Goal: Task Accomplishment & Management: Manage account settings

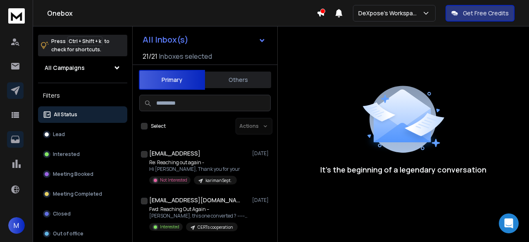
drag, startPoint x: 19, startPoint y: 82, endPoint x: 20, endPoint y: 89, distance: 7.5
click at [18, 87] on div at bounding box center [16, 116] width 19 height 167
click at [20, 89] on icon at bounding box center [15, 91] width 10 height 10
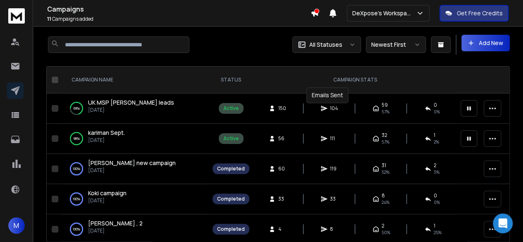
click at [321, 107] on icon at bounding box center [324, 108] width 7 height 6
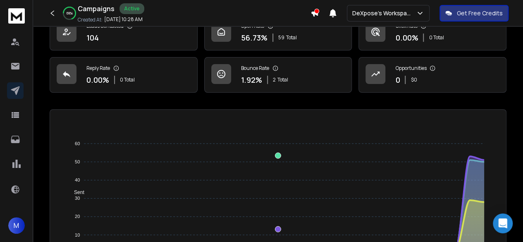
scroll to position [66, 0]
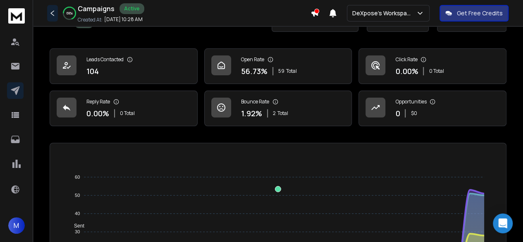
click at [51, 13] on icon at bounding box center [51, 12] width 3 height 5
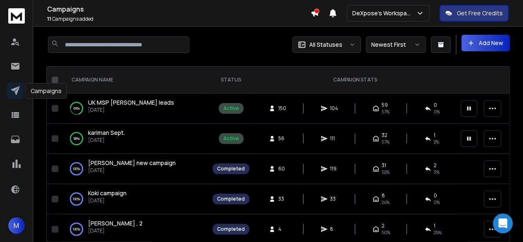
click at [11, 95] on link at bounding box center [15, 90] width 17 height 17
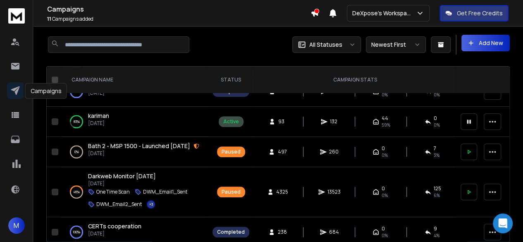
scroll to position [215, 0]
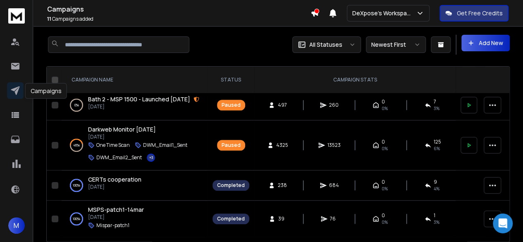
click at [119, 209] on span "MSPS-patch1-14mar" at bounding box center [116, 209] width 56 height 8
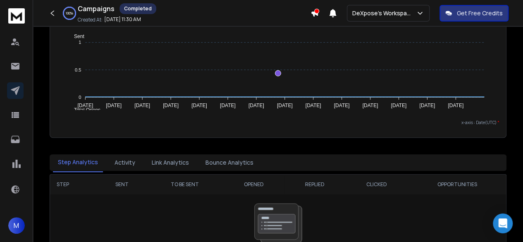
scroll to position [292, 0]
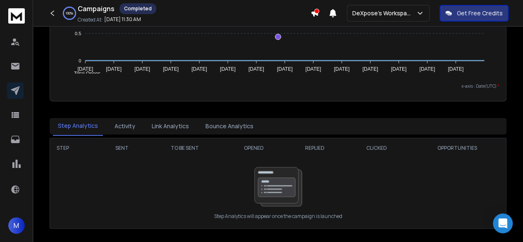
click at [119, 124] on button "Activity" at bounding box center [125, 126] width 31 height 18
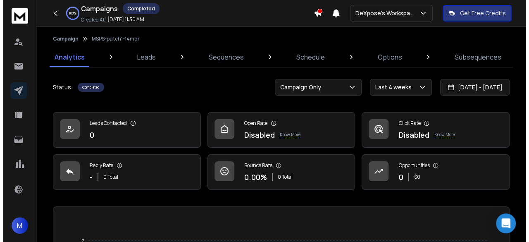
scroll to position [0, 0]
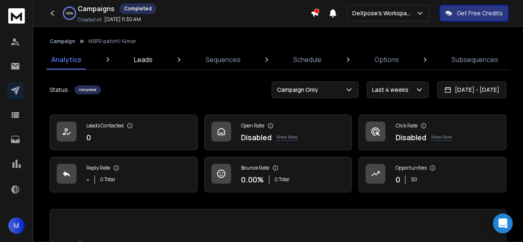
click at [138, 59] on p "Leads" at bounding box center [143, 60] width 19 height 10
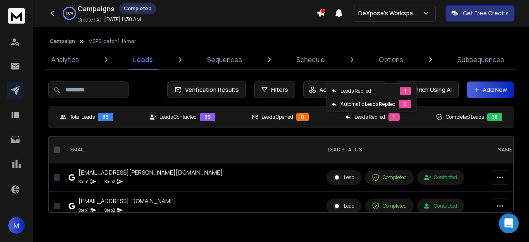
click at [390, 118] on div "1" at bounding box center [394, 117] width 11 height 8
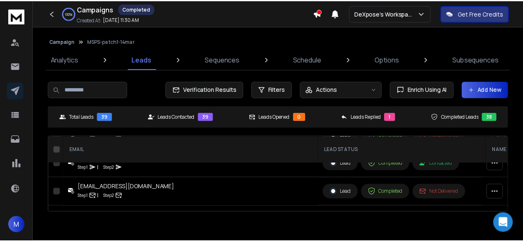
scroll to position [372, 0]
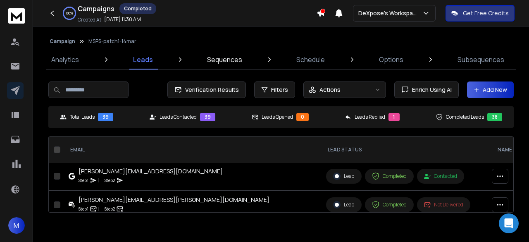
click at [222, 59] on p "Sequences" at bounding box center [224, 60] width 35 height 10
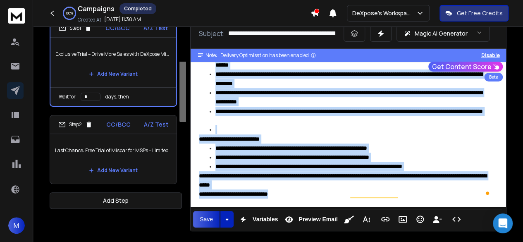
scroll to position [112, 0]
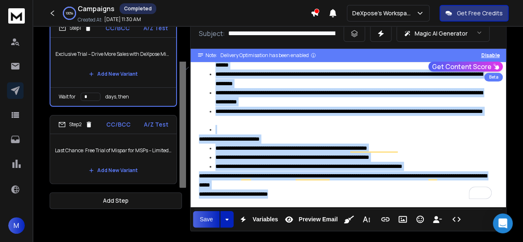
drag, startPoint x: 198, startPoint y: 138, endPoint x: 369, endPoint y: 199, distance: 181.5
click at [369, 199] on div "**********" at bounding box center [348, 134] width 315 height 145
copy div "**********"
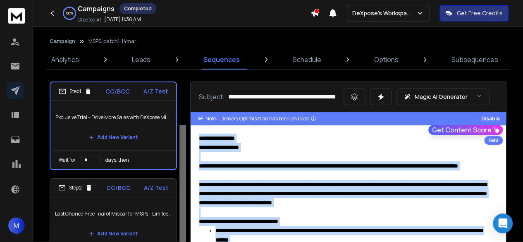
scroll to position [42, 0]
click at [17, 91] on icon at bounding box center [15, 90] width 9 height 9
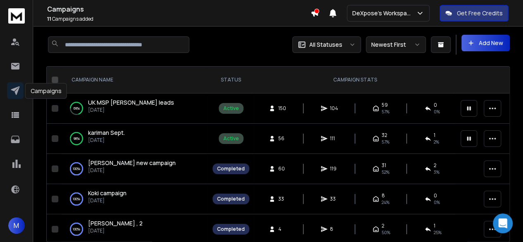
click at [132, 103] on span "UK MSP [PERSON_NAME] leads" at bounding box center [131, 102] width 86 height 8
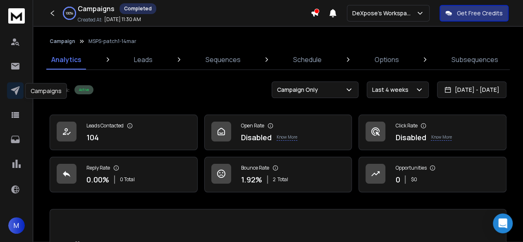
click at [13, 86] on icon at bounding box center [15, 91] width 10 height 10
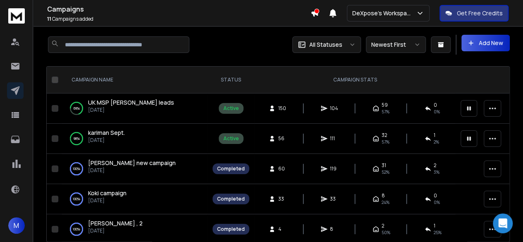
click at [119, 103] on span "UK MSP [PERSON_NAME] leads" at bounding box center [131, 102] width 86 height 8
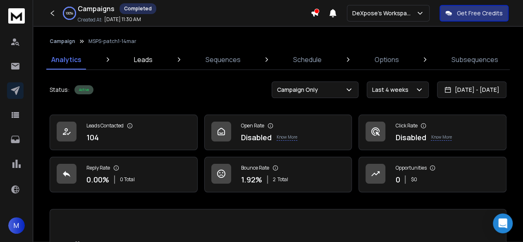
click at [140, 60] on p "Leads" at bounding box center [143, 60] width 19 height 10
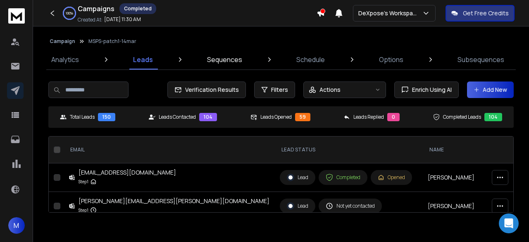
click at [222, 60] on p "Sequences" at bounding box center [224, 60] width 35 height 10
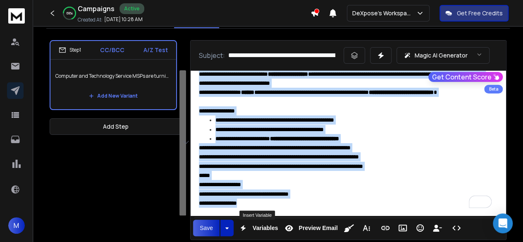
scroll to position [29, 0]
drag, startPoint x: 197, startPoint y: 81, endPoint x: 267, endPoint y: 210, distance: 145.9
click at [267, 210] on div "**********" at bounding box center [348, 143] width 315 height 145
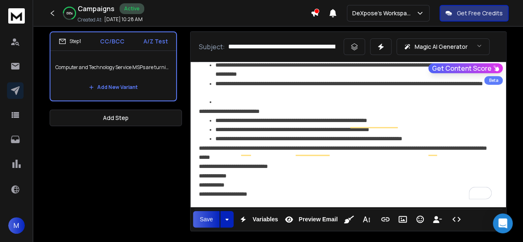
scroll to position [140, 0]
click at [276, 146] on div "**********" at bounding box center [345, 152] width 293 height 19
click at [355, 184] on div "**********" at bounding box center [345, 184] width 293 height 9
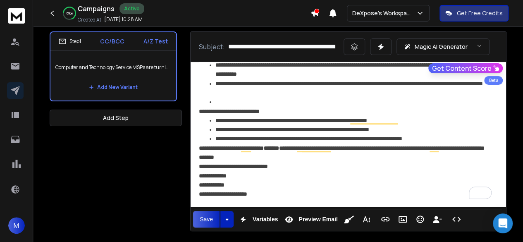
click at [263, 157] on div "**********" at bounding box center [345, 152] width 293 height 19
click at [374, 156] on div "**********" at bounding box center [345, 152] width 293 height 19
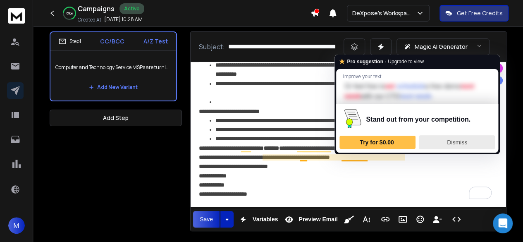
click at [455, 136] on div "Dismiss" at bounding box center [456, 142] width 69 height 13
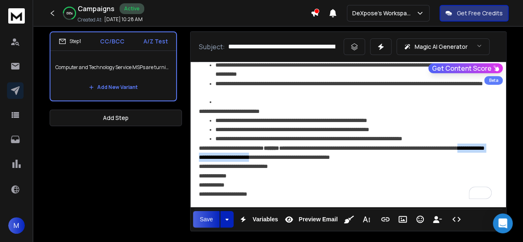
drag, startPoint x: 211, startPoint y: 157, endPoint x: 299, endPoint y: 157, distance: 88.0
click at [299, 157] on div "**********" at bounding box center [345, 152] width 293 height 19
drag, startPoint x: 208, startPoint y: 159, endPoint x: 319, endPoint y: 155, distance: 110.8
click at [319, 155] on div "**********" at bounding box center [345, 152] width 293 height 19
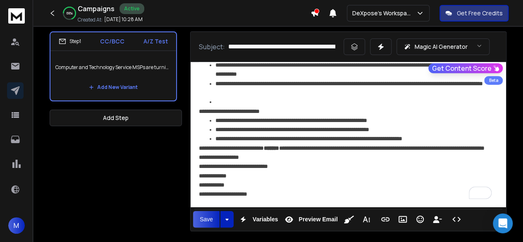
click at [218, 186] on div "**********" at bounding box center [345, 184] width 293 height 9
click at [228, 154] on div "**********" at bounding box center [345, 152] width 293 height 19
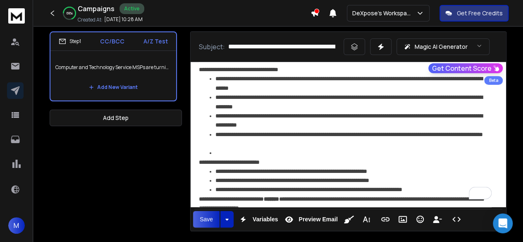
scroll to position [70, 0]
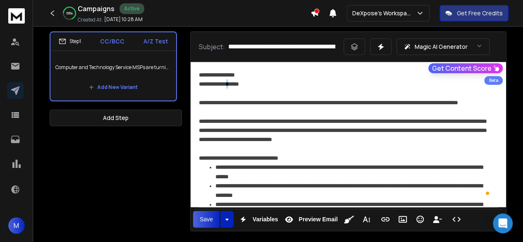
click at [233, 84] on div "**********" at bounding box center [345, 83] width 293 height 9
click at [196, 102] on div "**********" at bounding box center [348, 134] width 315 height 145
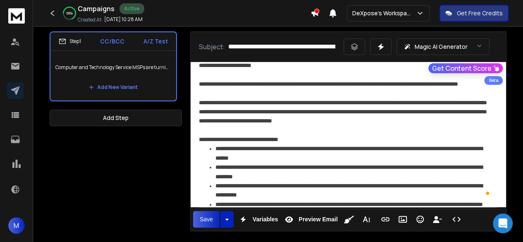
scroll to position [33, 0]
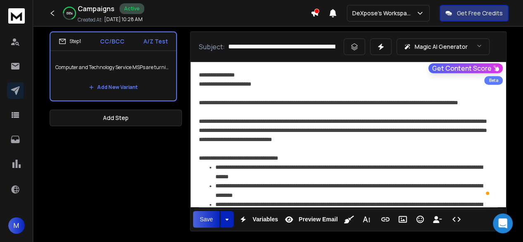
click at [220, 69] on div "**********" at bounding box center [348, 134] width 315 height 145
click at [242, 77] on div "**********" at bounding box center [345, 74] width 293 height 9
click at [261, 216] on span "Variables" at bounding box center [265, 219] width 29 height 7
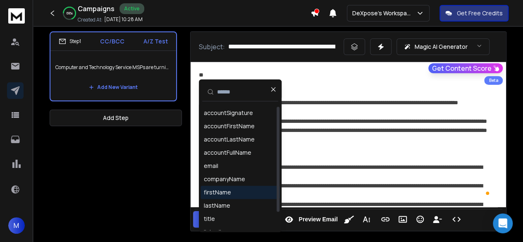
click at [217, 189] on div "firstName" at bounding box center [217, 192] width 27 height 8
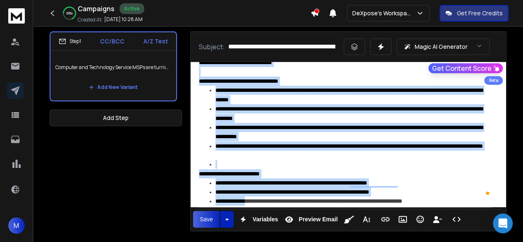
scroll to position [112, 0]
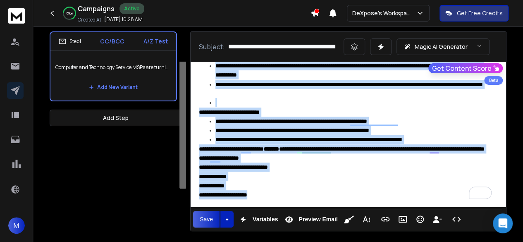
drag, startPoint x: 197, startPoint y: 77, endPoint x: 264, endPoint y: 198, distance: 138.4
click at [264, 198] on div "**********" at bounding box center [348, 134] width 315 height 145
copy div "**********"
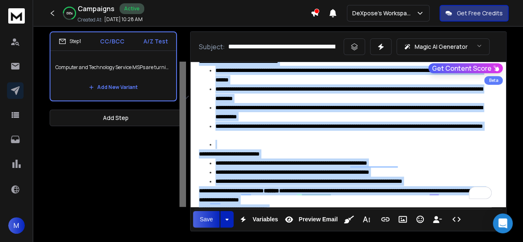
scroll to position [96, 0]
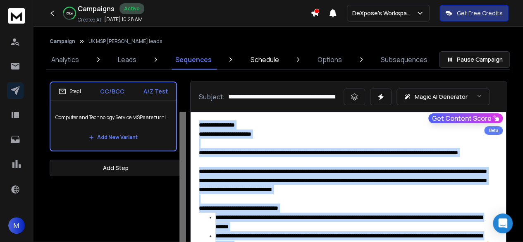
click at [264, 59] on p "Schedule" at bounding box center [264, 60] width 29 height 10
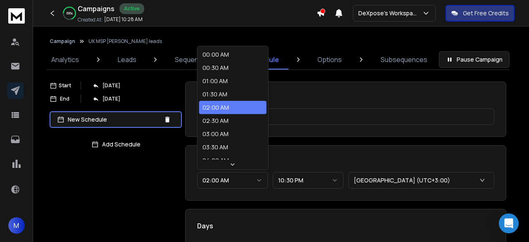
click at [254, 179] on button "02:00 AM" at bounding box center [232, 180] width 71 height 17
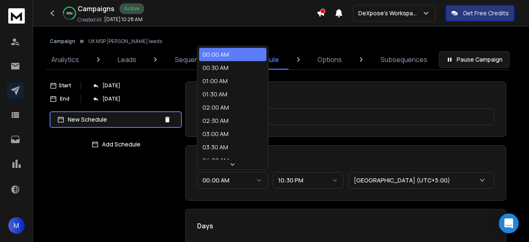
click at [227, 178] on button "00:00 AM" at bounding box center [232, 180] width 71 height 17
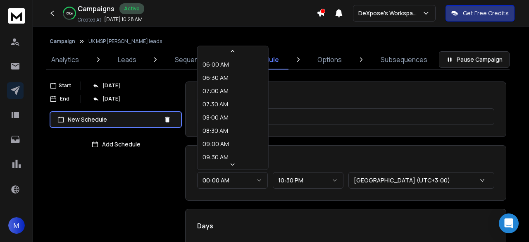
click at [234, 163] on icon at bounding box center [232, 164] width 7 height 7
select select "********"
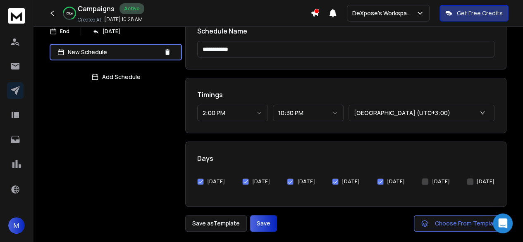
click at [265, 223] on button "Save" at bounding box center [263, 223] width 27 height 17
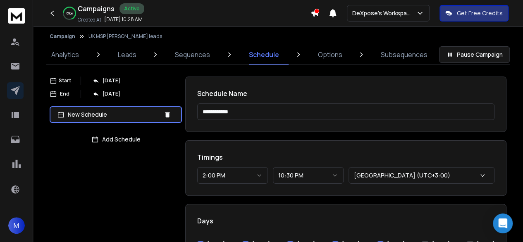
click at [120, 93] on p "Thu Sep 10 2026" at bounding box center [112, 94] width 18 height 7
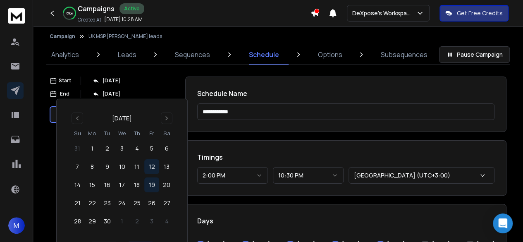
click at [153, 186] on button "19" at bounding box center [151, 184] width 15 height 15
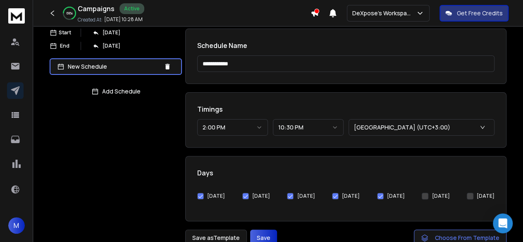
click at [120, 45] on p "Thu Sep 10 2026" at bounding box center [112, 46] width 18 height 7
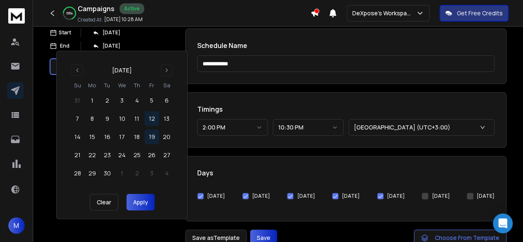
click at [152, 136] on button "19" at bounding box center [151, 136] width 15 height 15
click at [141, 206] on button "Apply" at bounding box center [140, 202] width 28 height 17
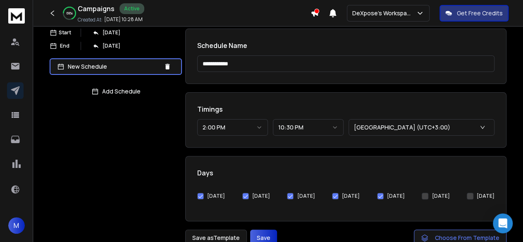
click at [265, 235] on button "Save" at bounding box center [263, 237] width 27 height 17
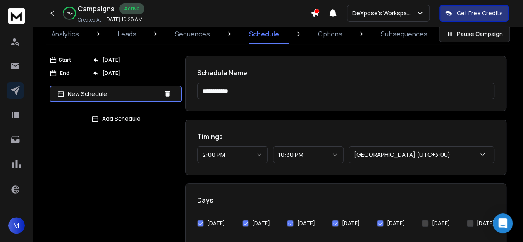
scroll to position [67, 0]
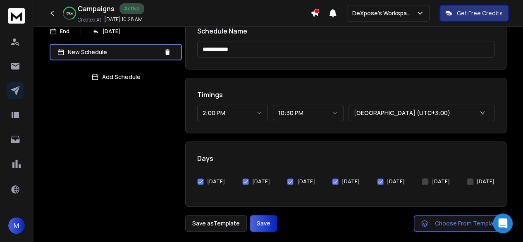
click at [268, 223] on button "Save" at bounding box center [263, 223] width 27 height 17
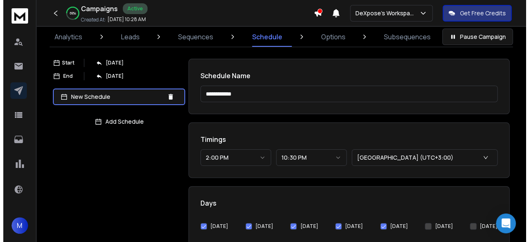
scroll to position [0, 0]
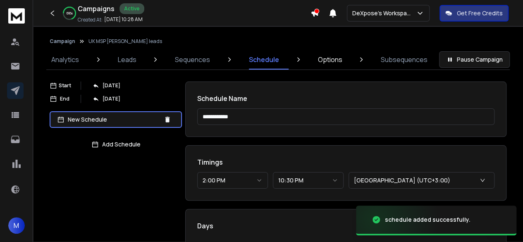
click at [333, 60] on p "Options" at bounding box center [329, 60] width 24 height 10
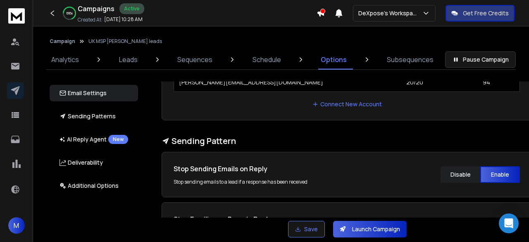
scroll to position [165, 0]
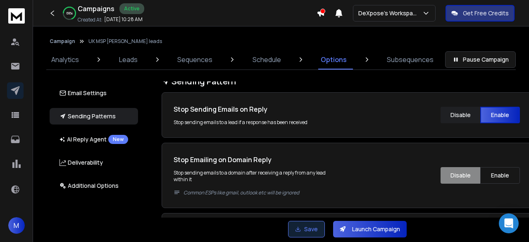
click at [307, 226] on button "Save" at bounding box center [306, 229] width 37 height 17
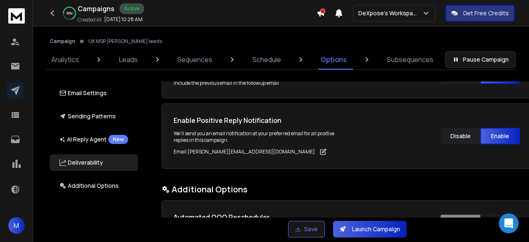
scroll to position [1447, 0]
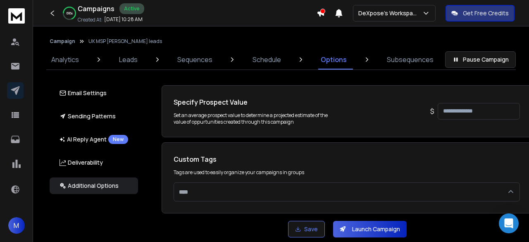
click at [465, 104] on input "***" at bounding box center [479, 111] width 83 height 17
click at [313, 226] on button "Save" at bounding box center [306, 229] width 37 height 17
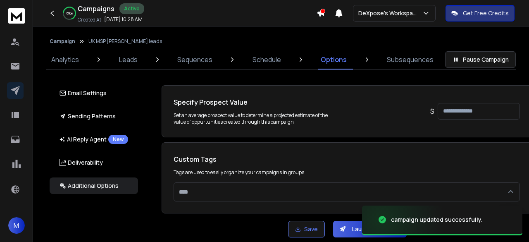
click at [349, 228] on button "Launch Campaign" at bounding box center [370, 229] width 74 height 17
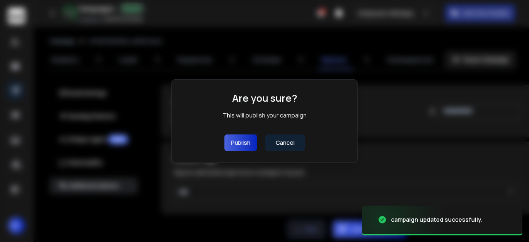
click at [243, 145] on button "Publish" at bounding box center [240, 142] width 33 height 17
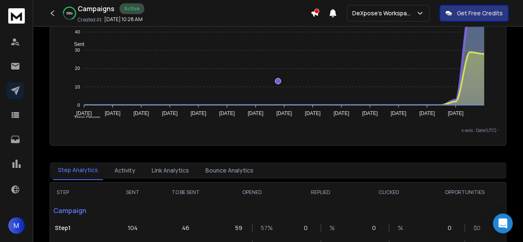
scroll to position [273, 0]
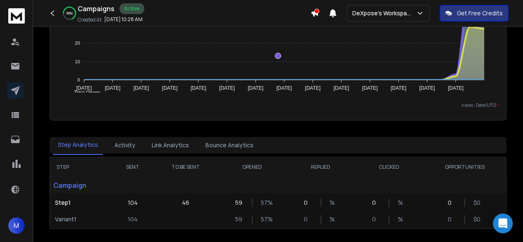
click at [182, 196] on td "46" at bounding box center [185, 210] width 64 height 35
click at [131, 145] on button "Activity" at bounding box center [125, 145] width 31 height 18
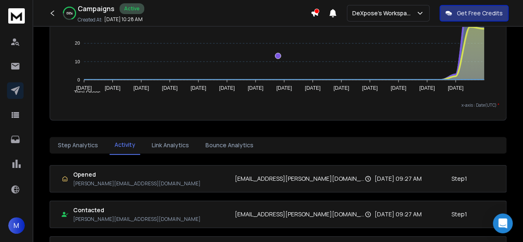
click at [171, 145] on button "Link Analytics" at bounding box center [170, 145] width 47 height 18
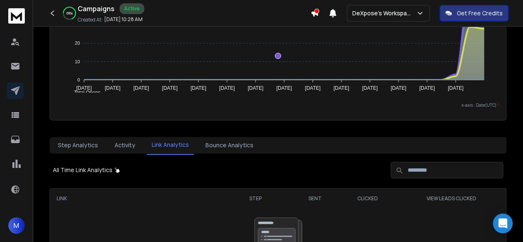
click at [233, 143] on button "Bounce Analytics" at bounding box center [229, 145] width 58 height 18
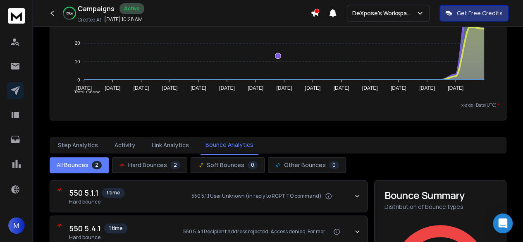
scroll to position [314, 0]
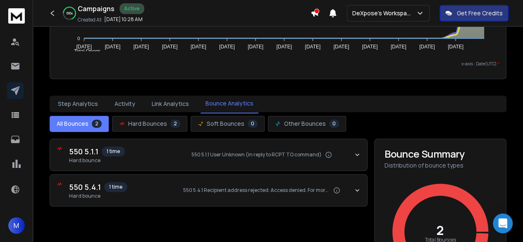
click at [88, 102] on div "Leads Contacted 104 Open Rate 56.73 % 59 Total Click Rate 0.00 % 0 Total Reply …" at bounding box center [278, 65] width 457 height 530
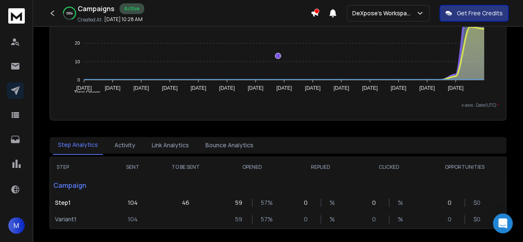
drag, startPoint x: 184, startPoint y: 199, endPoint x: 159, endPoint y: 191, distance: 26.3
click at [184, 199] on p "46" at bounding box center [185, 202] width 7 height 8
drag, startPoint x: 137, startPoint y: 196, endPoint x: 133, endPoint y: 172, distance: 24.3
click at [137, 196] on td "104 104" at bounding box center [132, 210] width 41 height 35
click at [122, 133] on div "Leads Contacted 104 Open Rate 56.73 % 59 Total Click Rate 0.00 % 0 Total Reply …" at bounding box center [278, 37] width 457 height 390
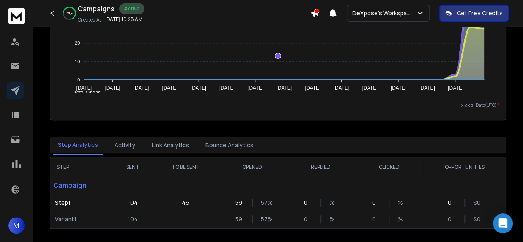
click at [123, 140] on button "Activity" at bounding box center [125, 145] width 31 height 18
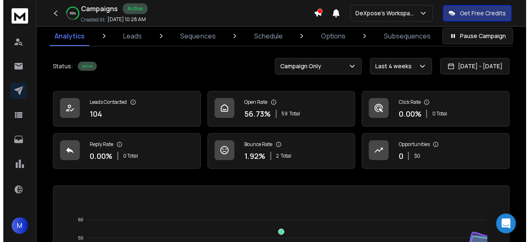
scroll to position [0, 0]
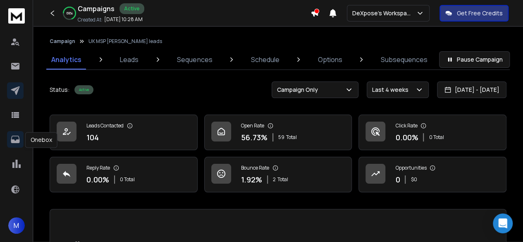
click at [17, 136] on icon at bounding box center [15, 139] width 9 height 7
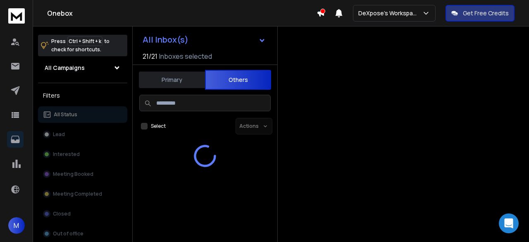
click at [248, 82] on button "Others" at bounding box center [238, 80] width 66 height 20
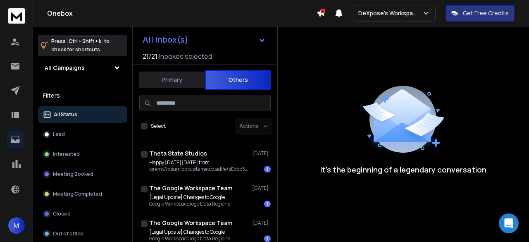
click at [246, 127] on div "Actions" at bounding box center [254, 126] width 37 height 17
click at [179, 81] on button "Primary" at bounding box center [172, 80] width 66 height 18
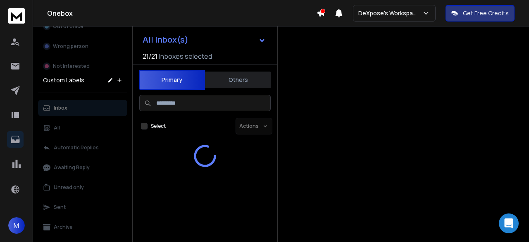
scroll to position [213, 0]
click at [106, 74] on div "Custom Labels" at bounding box center [82, 80] width 89 height 12
click at [117, 77] on icon at bounding box center [120, 80] width 6 height 6
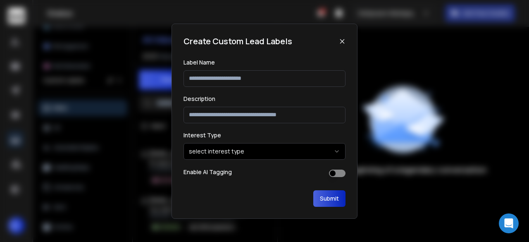
click at [204, 151] on button "select interest type" at bounding box center [265, 151] width 162 height 17
click at [342, 42] on icon at bounding box center [342, 41] width 7 height 7
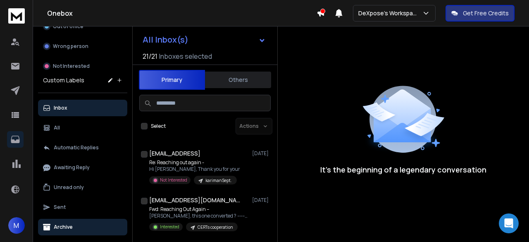
click at [62, 224] on p "Archive" at bounding box center [63, 227] width 19 height 7
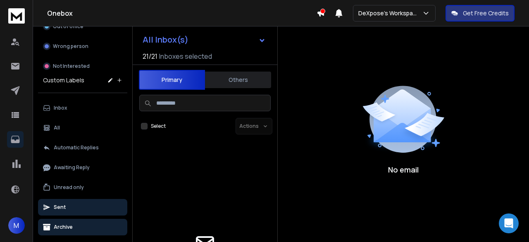
click at [69, 203] on button "Sent" at bounding box center [82, 207] width 89 height 17
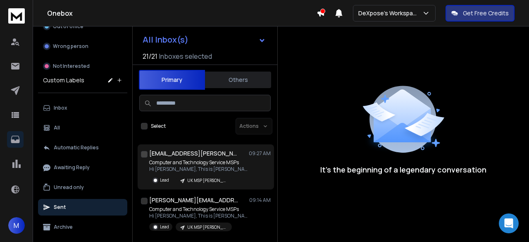
click at [226, 163] on p "Computer and Technology Service MSPs" at bounding box center [198, 162] width 99 height 7
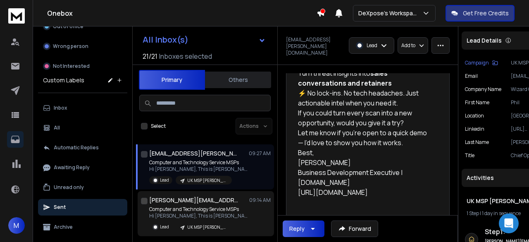
scroll to position [41, 0]
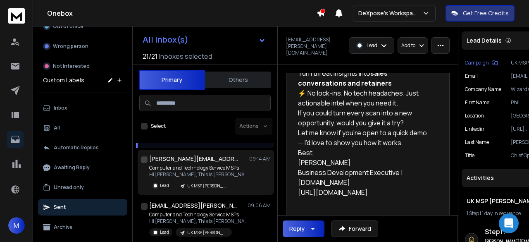
click at [243, 169] on div "Computer and Technology Service MSPs Hi Tim, This is Adrian from Lead UK MSP Ka…" at bounding box center [210, 177] width 122 height 25
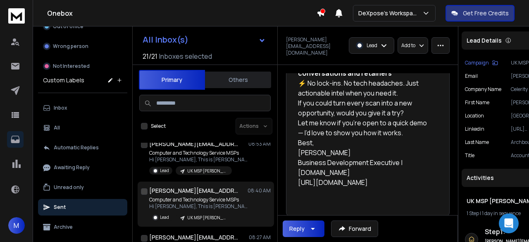
scroll to position [165, 0]
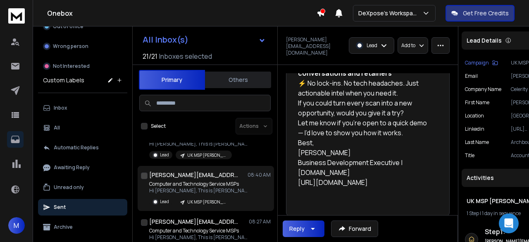
click at [232, 197] on div "Computer and Technology Service MSPs Hi Sam, This is Adrian from Lead UK MSP Ka…" at bounding box center [198, 193] width 99 height 25
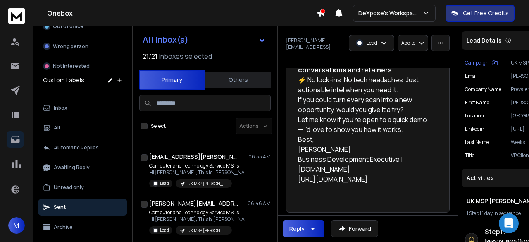
scroll to position [661, 0]
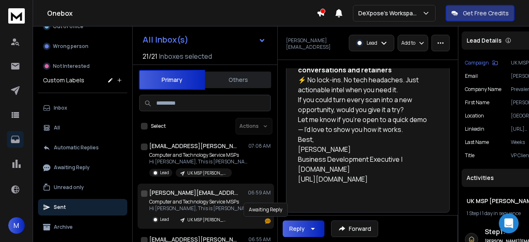
click at [265, 219] on icon at bounding box center [268, 220] width 6 height 5
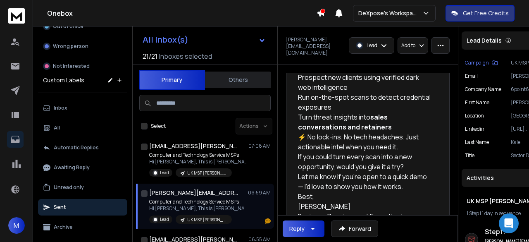
scroll to position [285, 0]
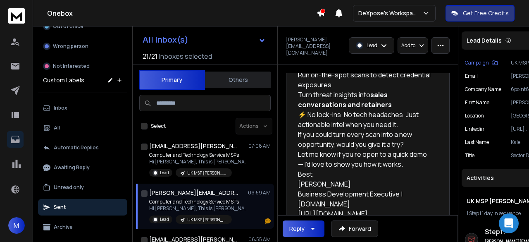
click at [200, 204] on p "Computer and Technology Service MSPs" at bounding box center [198, 201] width 99 height 7
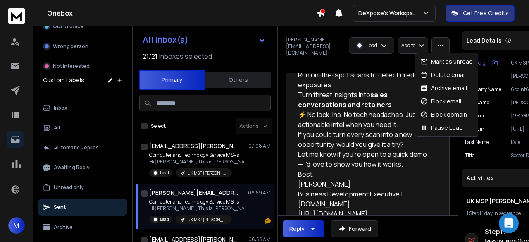
click at [450, 43] on button "button" at bounding box center [441, 45] width 18 height 17
click at [250, 204] on div "Computer and Technology Service MSPs Hi Dnyanesh, This is Sara from Lead UK MSP…" at bounding box center [210, 210] width 122 height 25
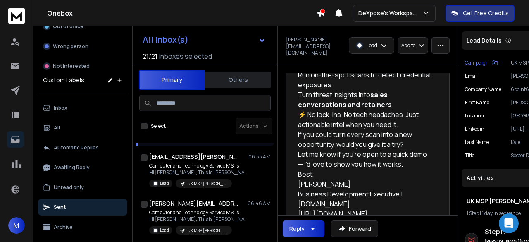
click at [475, 238] on icon at bounding box center [471, 239] width 7 height 7
drag, startPoint x: 485, startPoint y: 202, endPoint x: 485, endPoint y: 213, distance: 11.2
click at [485, 213] on div "Lead Details Campaign UK MSP Kariman leads Email dnyanesh.kale@6point6.co.uk Co…" at bounding box center [511, 147] width 106 height 242
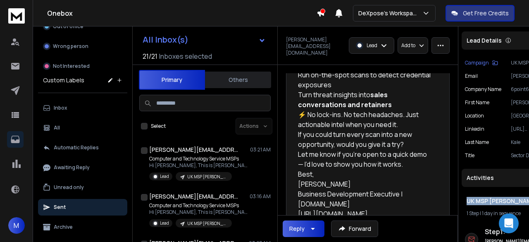
scroll to position [2219, 0]
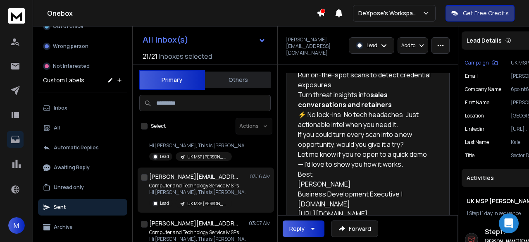
click at [230, 180] on div "rebecca.warren@redsift.io 03:16 AM" at bounding box center [210, 176] width 122 height 8
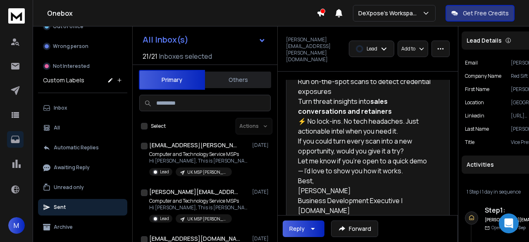
scroll to position [4554, 0]
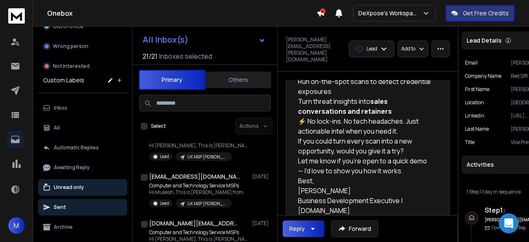
click at [85, 181] on button "Unread only" at bounding box center [82, 187] width 89 height 17
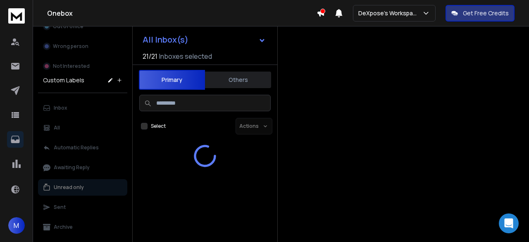
scroll to position [0, 0]
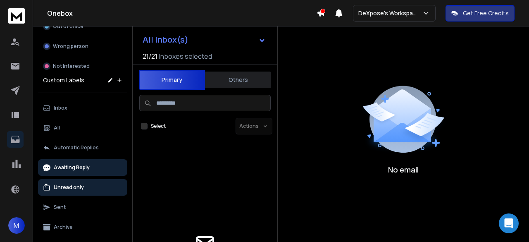
click at [95, 167] on button "Awaiting Reply" at bounding box center [82, 167] width 89 height 17
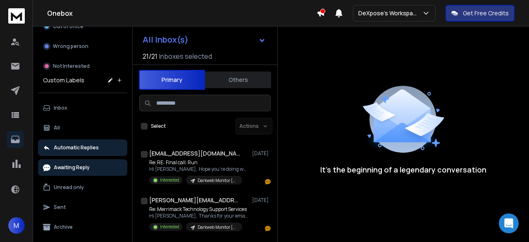
click at [98, 144] on button "Automatic Replies" at bounding box center [82, 147] width 89 height 17
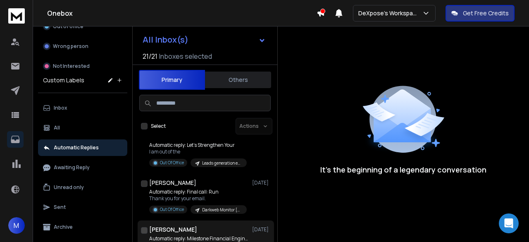
scroll to position [124, 0]
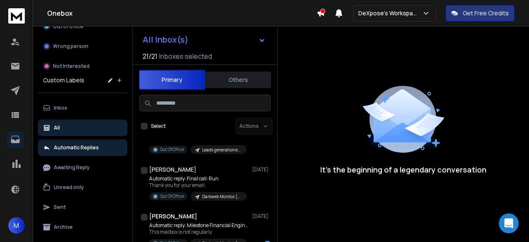
click at [79, 127] on button "All" at bounding box center [82, 127] width 89 height 17
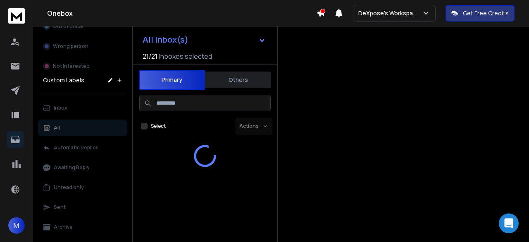
scroll to position [0, 0]
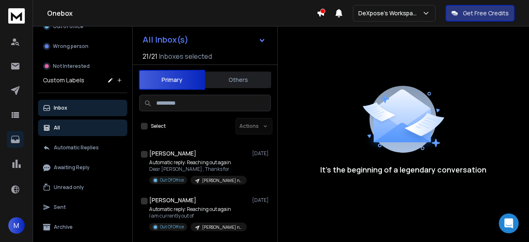
click at [89, 107] on button "Inbox" at bounding box center [82, 108] width 89 height 17
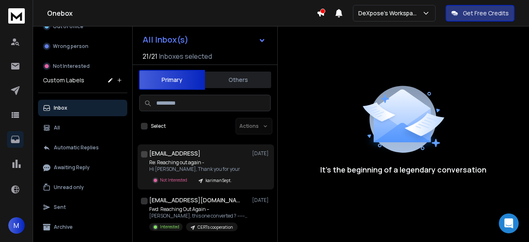
click at [237, 170] on div "Re: Reaching out again - Hi Kareem, Thank you for your Not Interested kariman S…" at bounding box center [210, 171] width 122 height 25
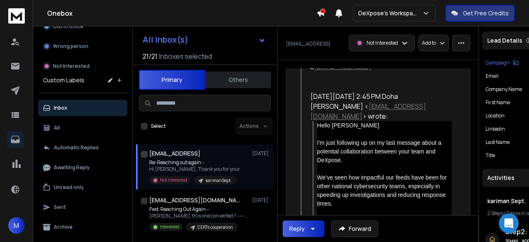
scroll to position [537, 0]
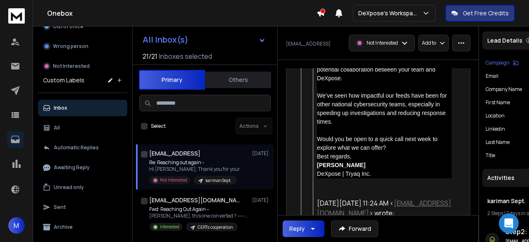
click at [490, 238] on icon at bounding box center [492, 239] width 5 height 5
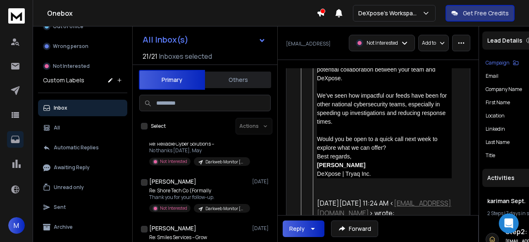
scroll to position [1777, 0]
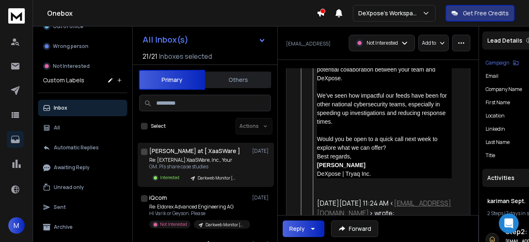
click at [207, 162] on p "Re: [EXTERNAL] XaaSWare, Inc., Your" at bounding box center [195, 160] width 93 height 7
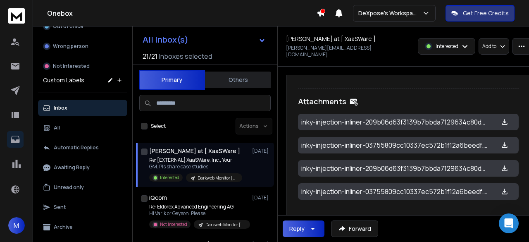
scroll to position [1364, 0]
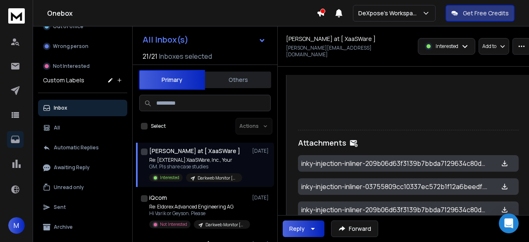
click at [381, 158] on div "inky-injection-inliner-209b06d63f3139b7bbda7129634c80da.png" at bounding box center [394, 163] width 186 height 10
click at [505, 159] on icon at bounding box center [505, 163] width 8 height 8
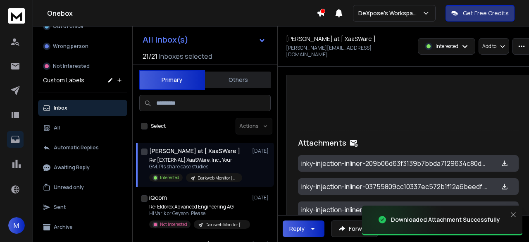
click at [418, 227] on div "Downloaded Attachment Successfully" at bounding box center [439, 219] width 141 height 28
click at [382, 158] on div "inky-injection-inliner-209b06d63f3139b7bbda7129634c80da.png" at bounding box center [394, 163] width 186 height 10
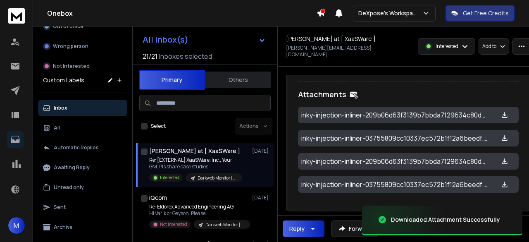
scroll to position [1413, 0]
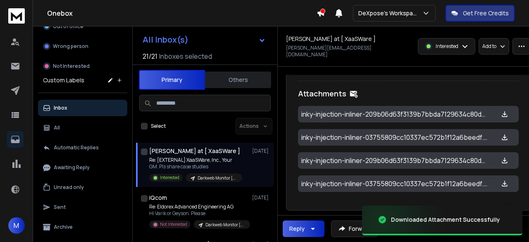
click at [380, 179] on div "inky-injection-inliner-03755809cc10337ec572b1f12a6beedf.png" at bounding box center [394, 184] width 186 height 10
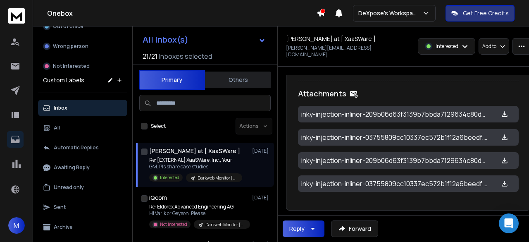
click at [522, 236] on div at bounding box center [523, 236] width 0 height 0
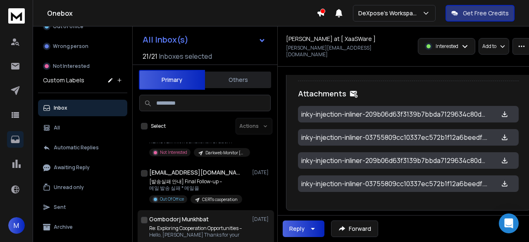
scroll to position [1984, 0]
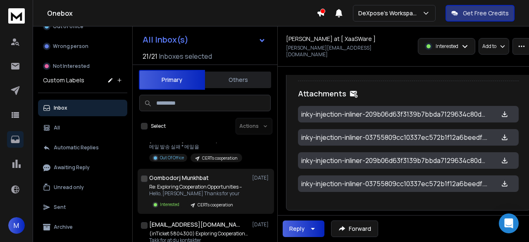
click at [232, 189] on p "Re: Exploring Cooperation Opportunities –" at bounding box center [195, 187] width 93 height 7
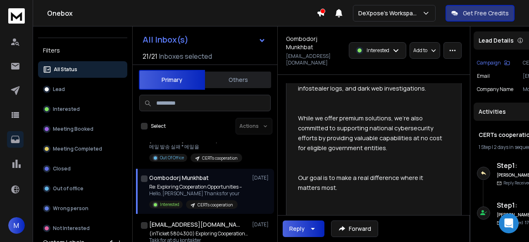
scroll to position [0, 0]
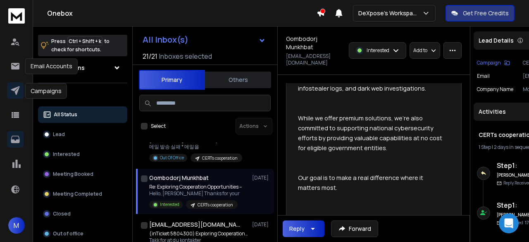
click at [14, 93] on icon at bounding box center [15, 91] width 10 height 10
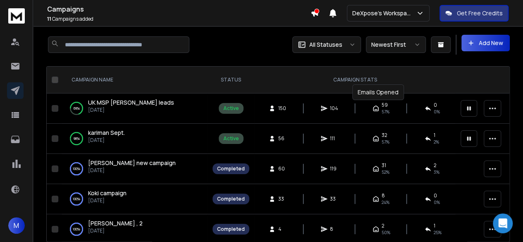
click at [382, 105] on span "59" at bounding box center [385, 105] width 6 height 7
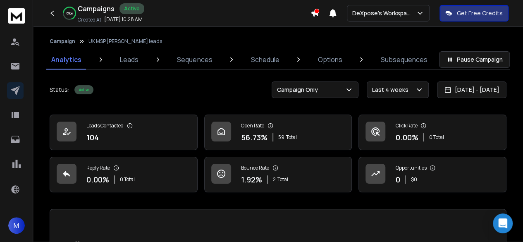
click at [256, 134] on p "56.73 %" at bounding box center [254, 137] width 26 height 12
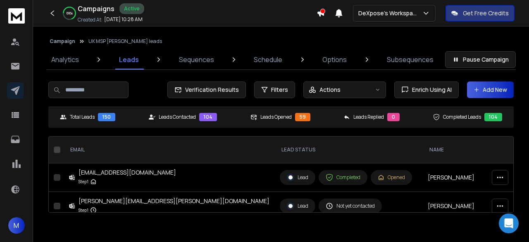
click at [378, 178] on div "Opened" at bounding box center [391, 177] width 27 height 7
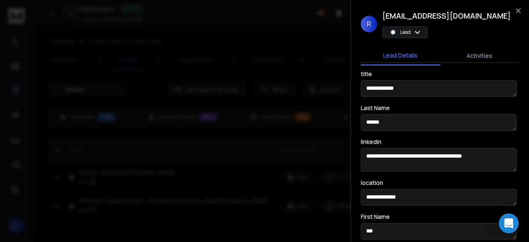
click at [484, 57] on button "Activities" at bounding box center [479, 56] width 79 height 18
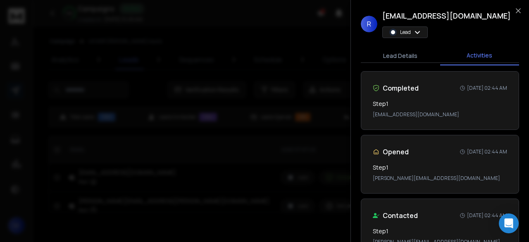
scroll to position [24, 0]
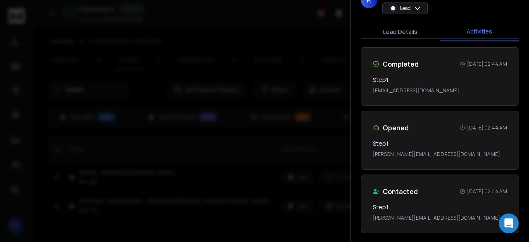
click at [274, 68] on div at bounding box center [264, 121] width 529 height 242
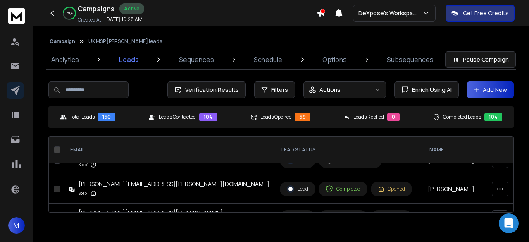
scroll to position [372, 0]
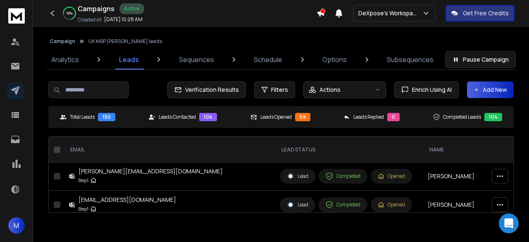
click at [378, 176] on div "Opened" at bounding box center [391, 176] width 27 height 7
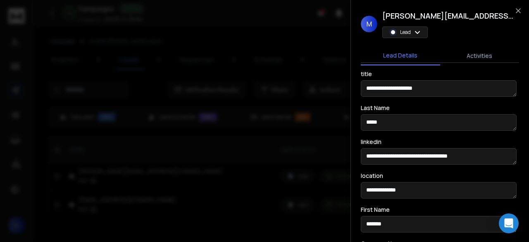
click at [290, 180] on div at bounding box center [264, 121] width 529 height 242
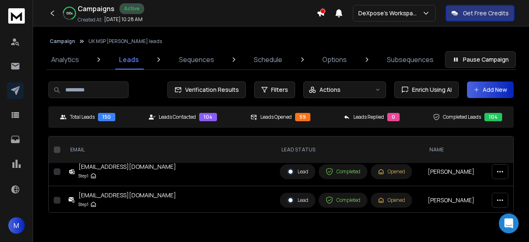
scroll to position [1382, 0]
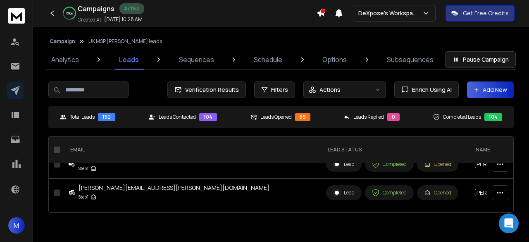
click at [149, 184] on div "[PERSON_NAME][EMAIL_ADDRESS][PERSON_NAME][DOMAIN_NAME]" at bounding box center [174, 188] width 191 height 8
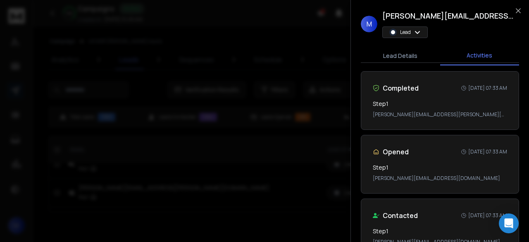
click at [486, 58] on button "Activities" at bounding box center [479, 55] width 79 height 19
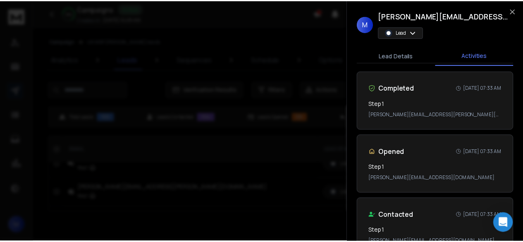
scroll to position [24, 0]
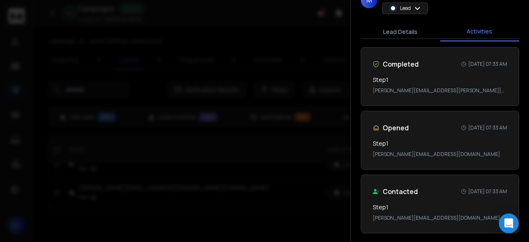
click at [273, 93] on div at bounding box center [264, 121] width 529 height 242
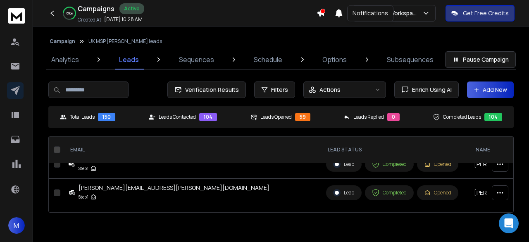
click at [342, 13] on icon at bounding box center [338, 13] width 7 height 8
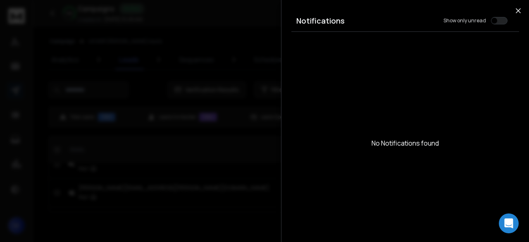
click at [514, 8] on icon "button" at bounding box center [518, 11] width 8 height 8
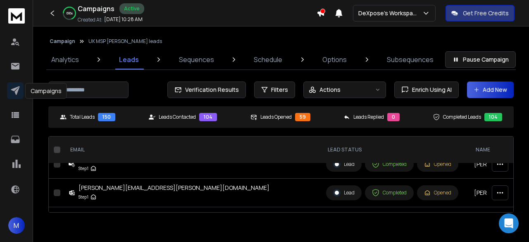
click at [13, 91] on icon at bounding box center [15, 91] width 10 height 10
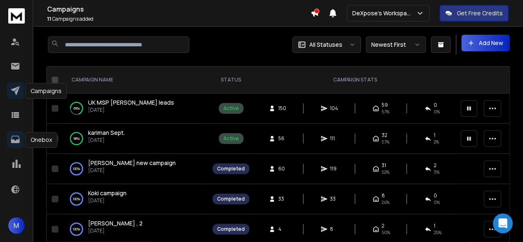
click at [17, 138] on icon at bounding box center [15, 139] width 10 height 10
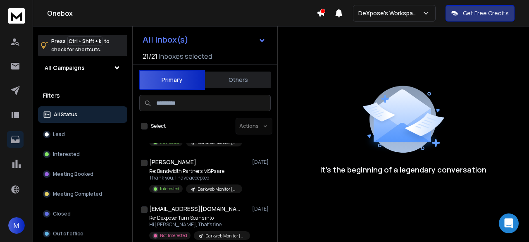
scroll to position [1364, 0]
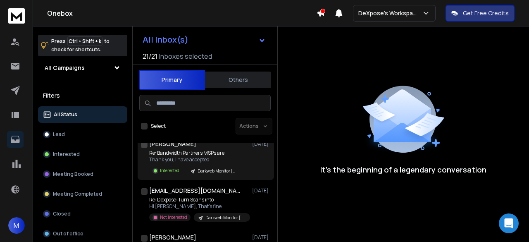
click at [222, 156] on p "Thank you, I have accepted" at bounding box center [195, 159] width 93 height 7
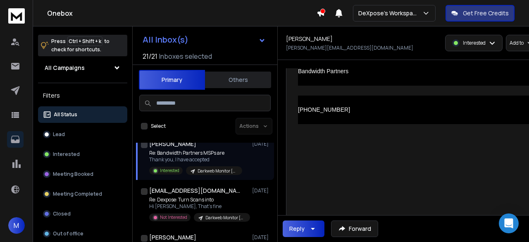
scroll to position [1529, 0]
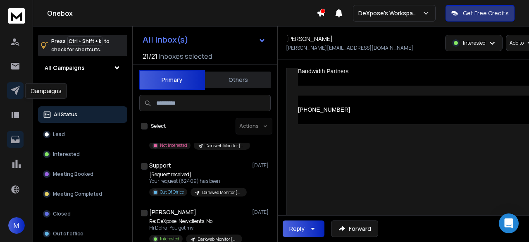
click at [16, 86] on icon at bounding box center [15, 91] width 10 height 10
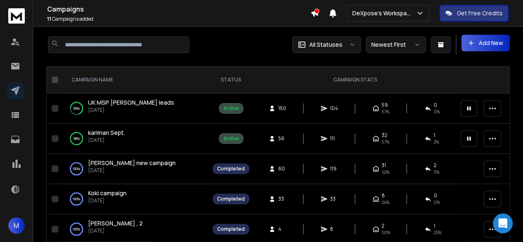
click at [238, 109] on div "Active" at bounding box center [231, 108] width 16 height 7
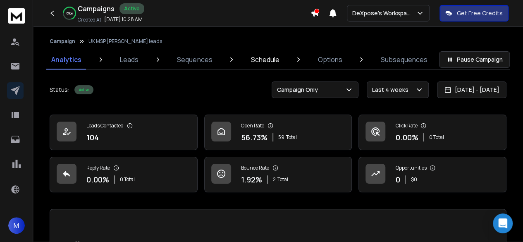
click at [273, 59] on p "Schedule" at bounding box center [265, 60] width 29 height 10
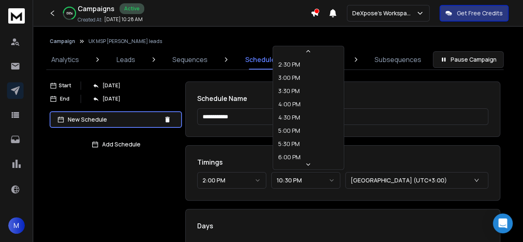
click at [331, 178] on button "10:30 PM" at bounding box center [305, 180] width 69 height 17
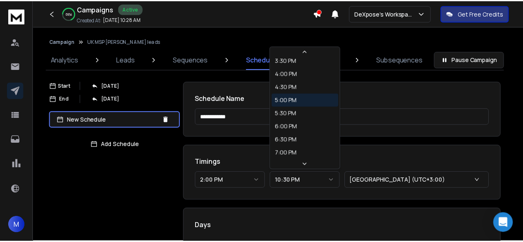
scroll to position [30, 0]
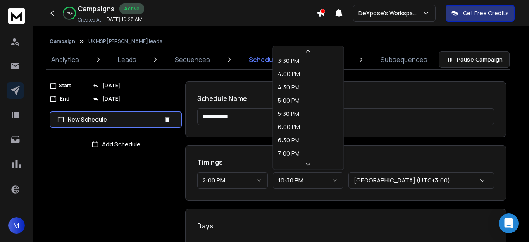
select select "********"
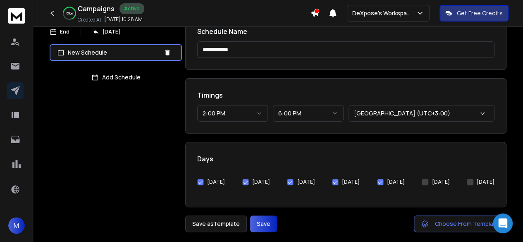
scroll to position [67, 0]
click at [269, 218] on button "Save" at bounding box center [263, 223] width 27 height 17
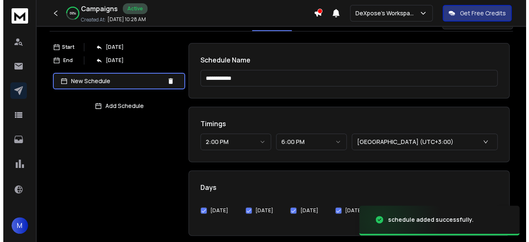
scroll to position [0, 0]
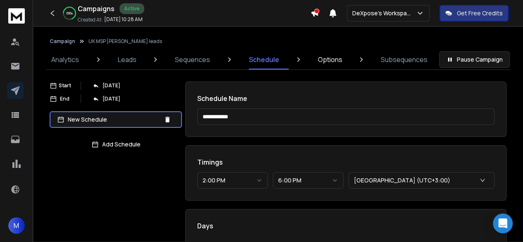
click at [334, 60] on p "Options" at bounding box center [329, 60] width 24 height 10
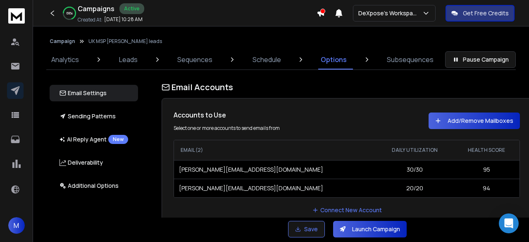
click at [348, 229] on button "Launch Campaign" at bounding box center [370, 229] width 74 height 17
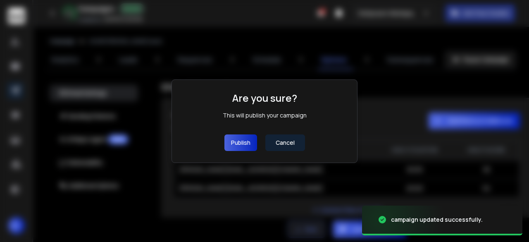
click at [249, 140] on button "Publish" at bounding box center [240, 142] width 33 height 17
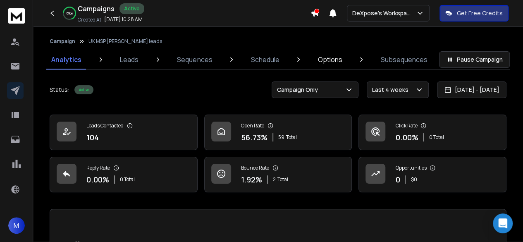
click at [335, 58] on p "Options" at bounding box center [330, 60] width 24 height 10
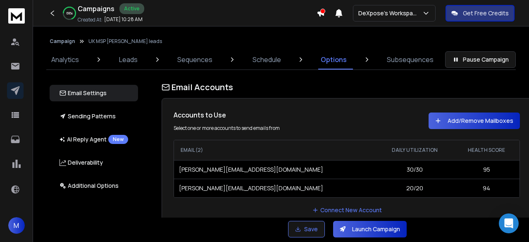
click at [481, 124] on button "Add/Remove Mailboxes" at bounding box center [474, 120] width 91 height 17
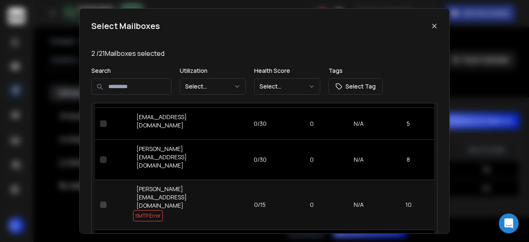
scroll to position [207, 0]
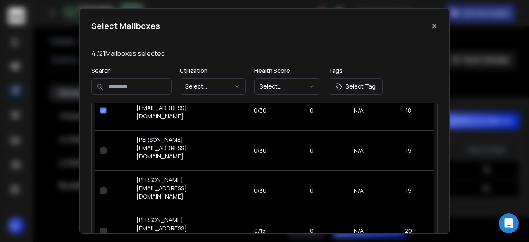
scroll to position [446, 0]
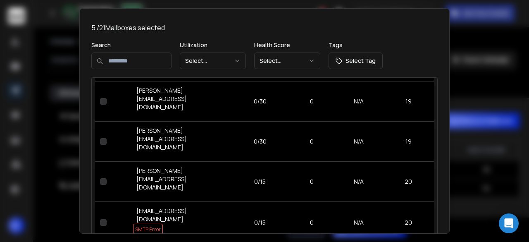
scroll to position [71, 0]
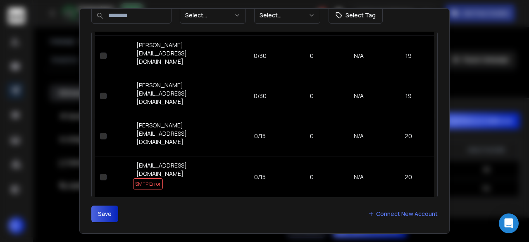
click at [101, 211] on button "Save" at bounding box center [104, 213] width 27 height 17
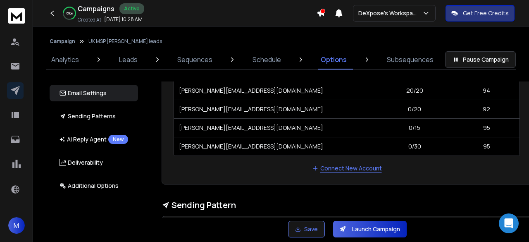
scroll to position [124, 0]
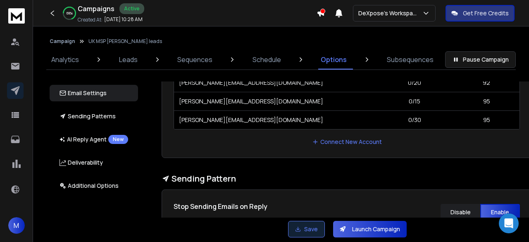
click at [311, 227] on button "Save" at bounding box center [306, 229] width 37 height 17
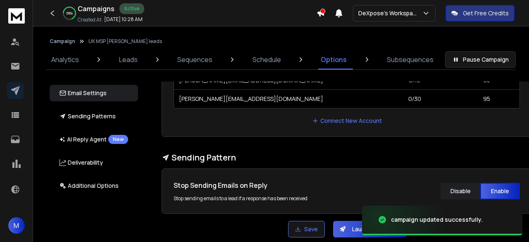
scroll to position [165, 0]
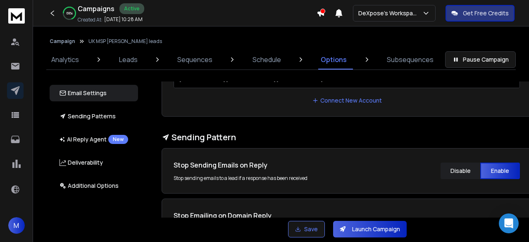
click at [348, 228] on button "Launch Campaign" at bounding box center [370, 229] width 74 height 17
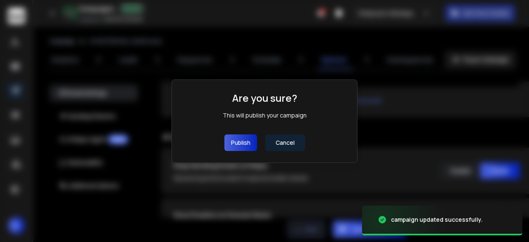
click at [246, 140] on button "Publish" at bounding box center [240, 142] width 33 height 17
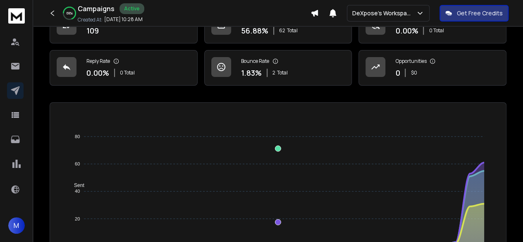
scroll to position [124, 0]
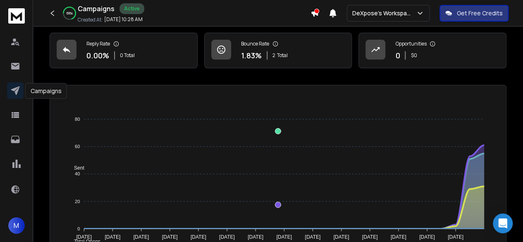
click at [15, 87] on icon at bounding box center [15, 91] width 10 height 10
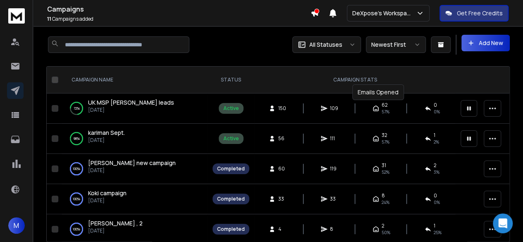
click at [376, 103] on div "62 57 %" at bounding box center [380, 108] width 25 height 13
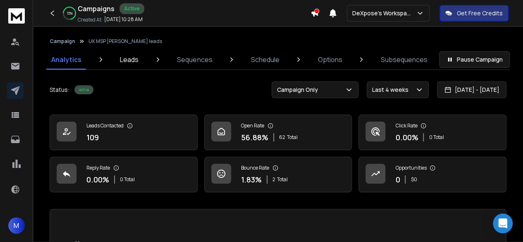
click at [136, 58] on p "Leads" at bounding box center [129, 60] width 19 height 10
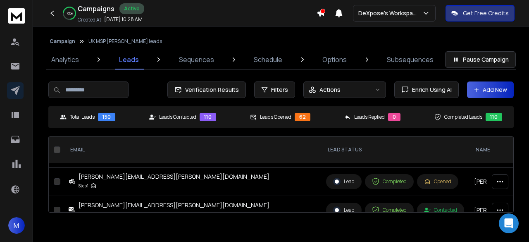
scroll to position [1713, 0]
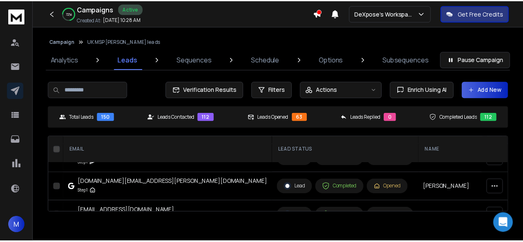
scroll to position [83, 0]
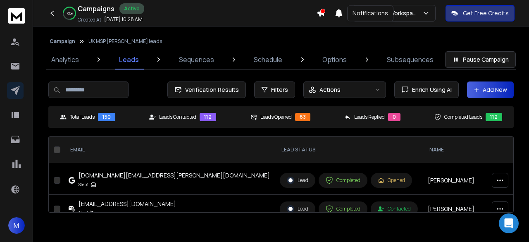
click at [343, 12] on icon at bounding box center [338, 13] width 7 height 8
click at [50, 9] on button at bounding box center [52, 13] width 11 height 17
